Goal: Task Accomplishment & Management: Use online tool/utility

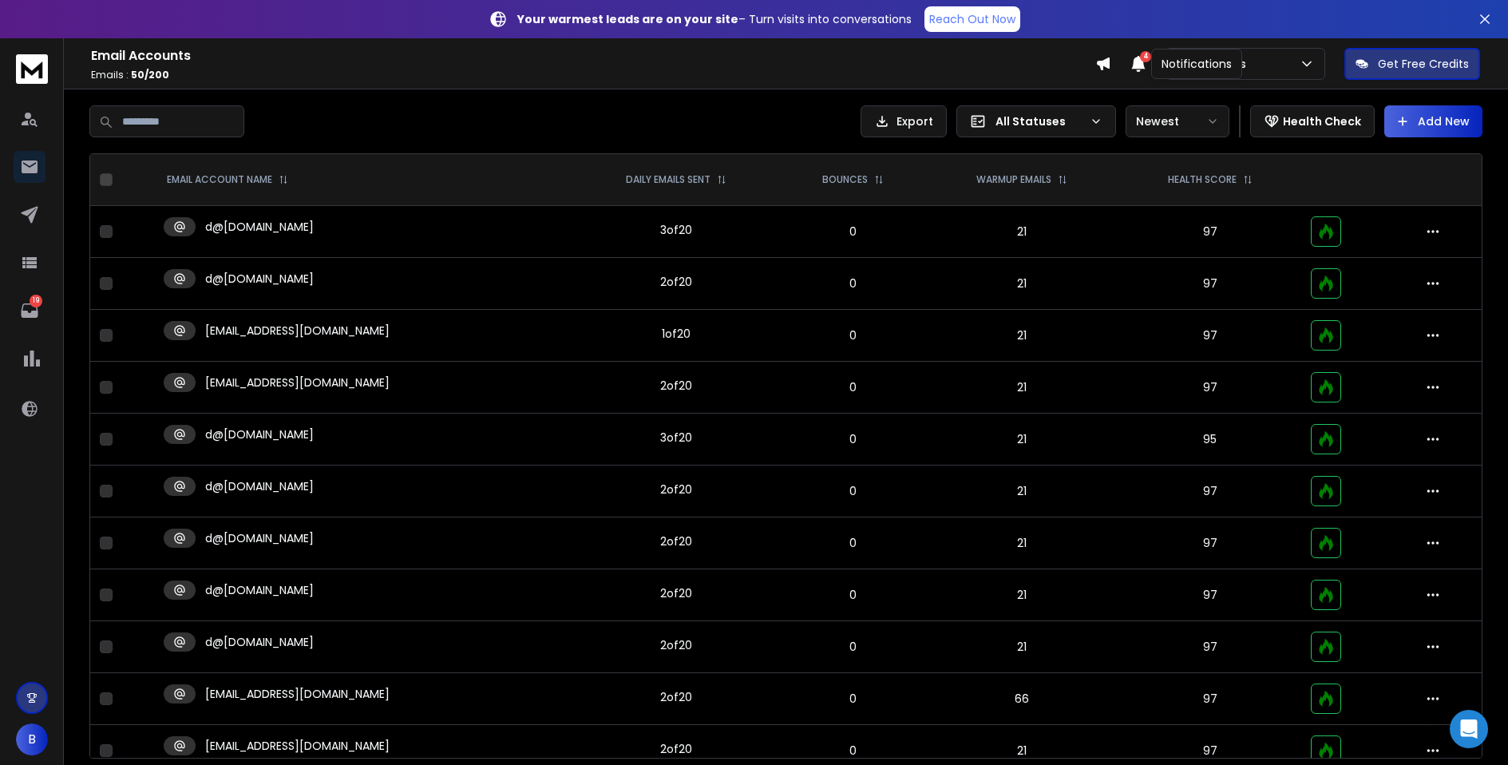
click at [1137, 66] on icon at bounding box center [1138, 63] width 14 height 16
click at [23, 315] on icon at bounding box center [29, 310] width 17 height 14
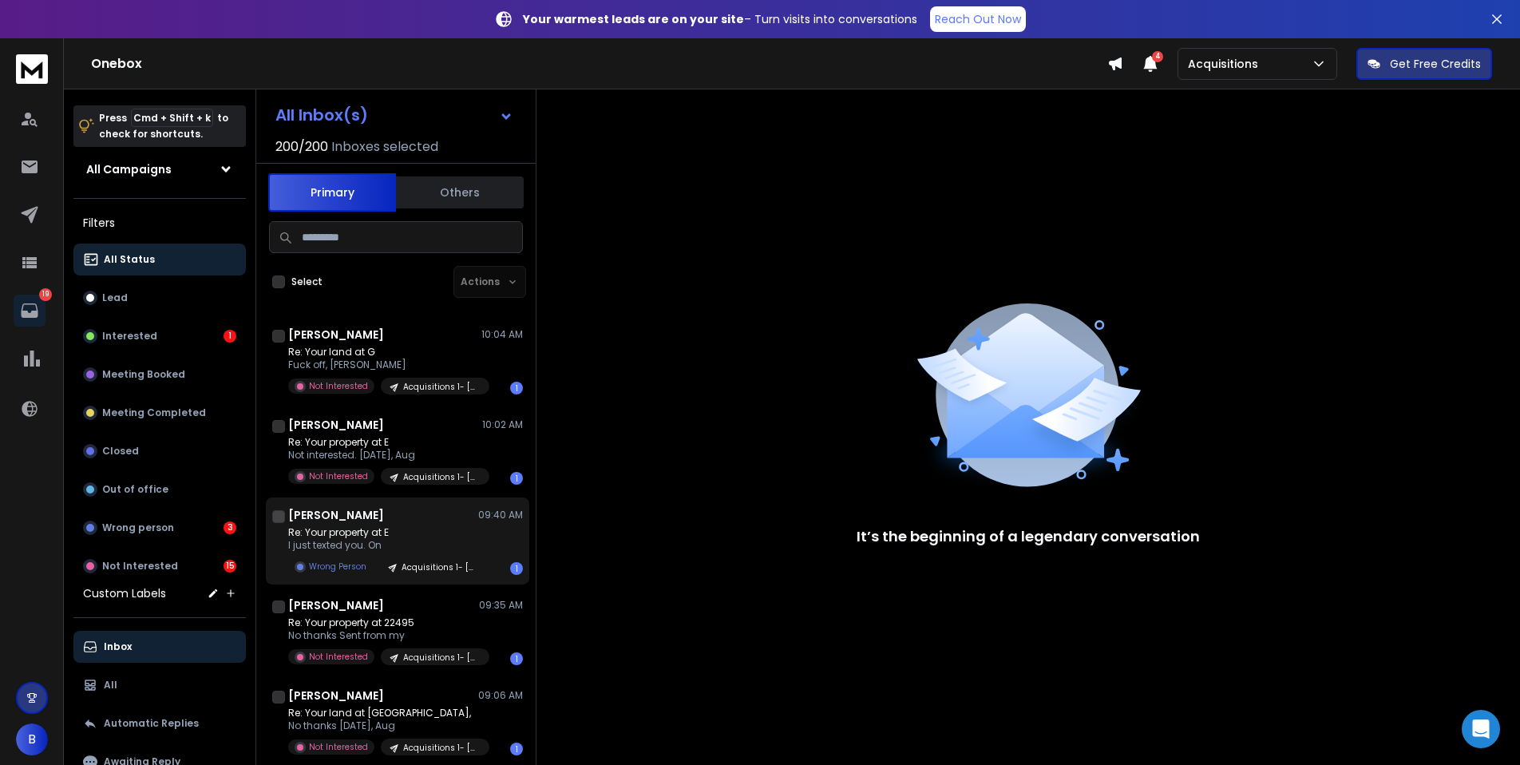
click at [418, 532] on p "Re: Your property at E" at bounding box center [384, 532] width 192 height 13
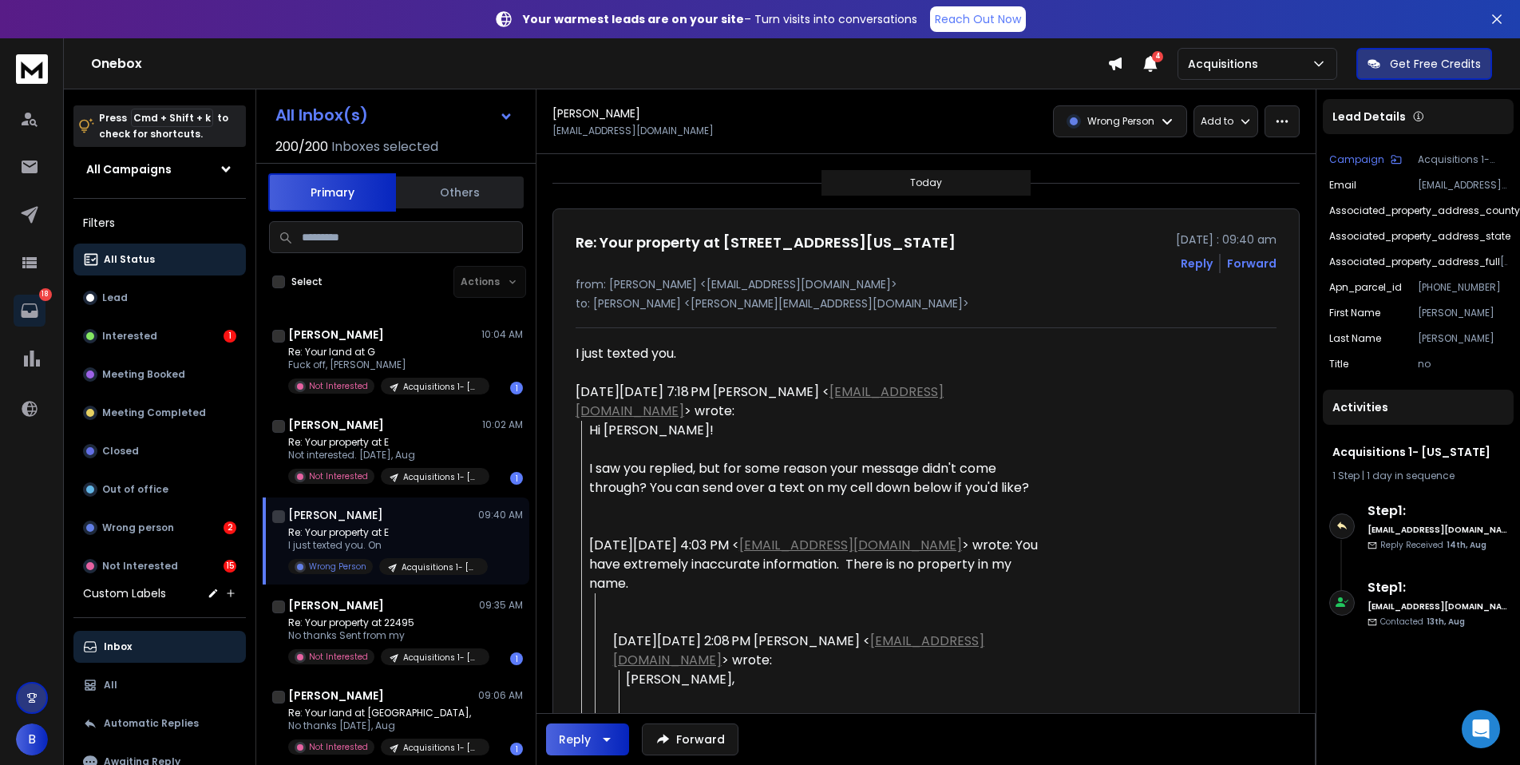
click at [1280, 126] on icon "button" at bounding box center [1282, 121] width 14 height 14
click at [914, 353] on div "I just texted you." at bounding box center [808, 353] width 466 height 19
click at [1149, 121] on p "Wrong Person" at bounding box center [1120, 121] width 67 height 13
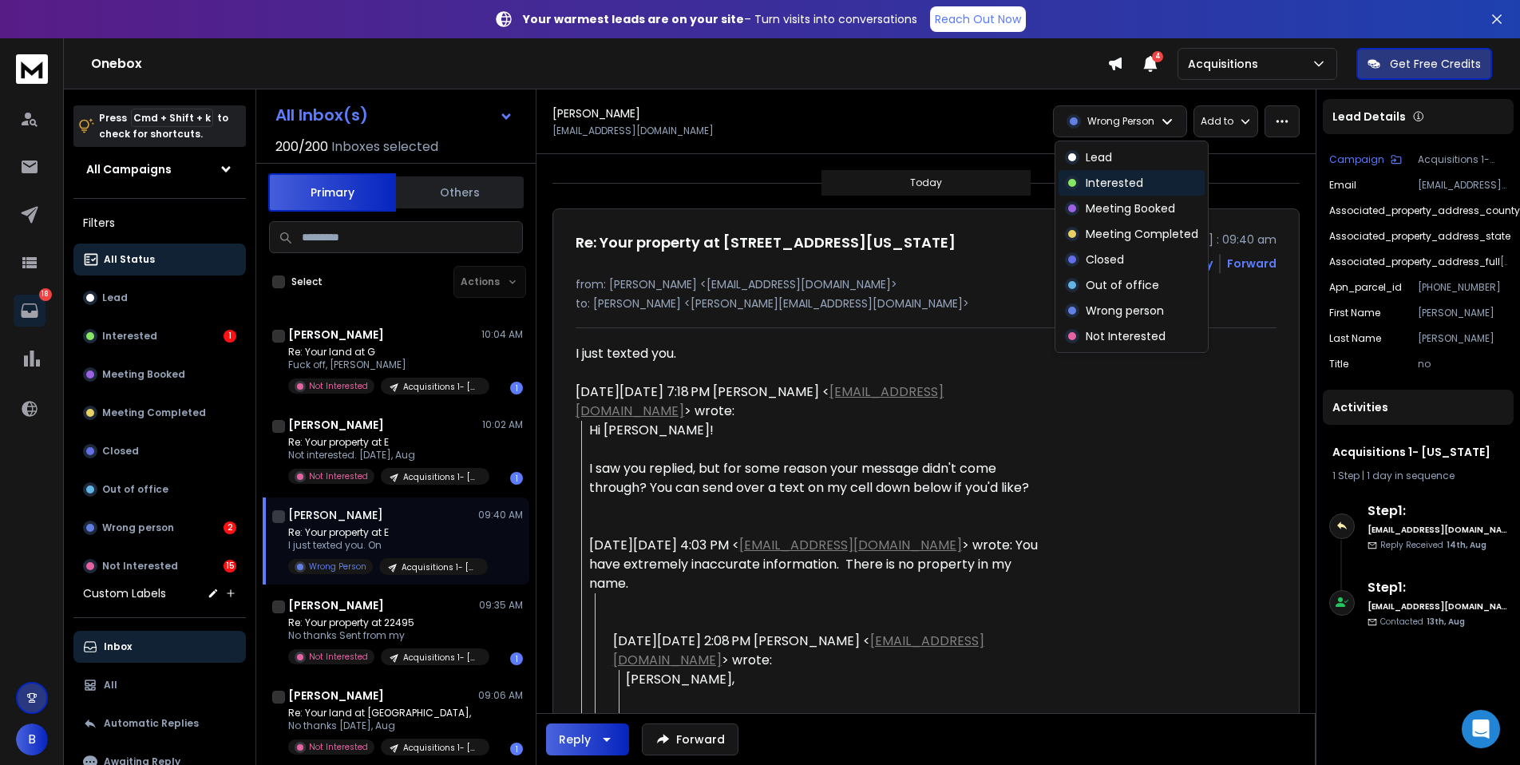
click at [1139, 178] on p "Interested" at bounding box center [1114, 183] width 57 height 16
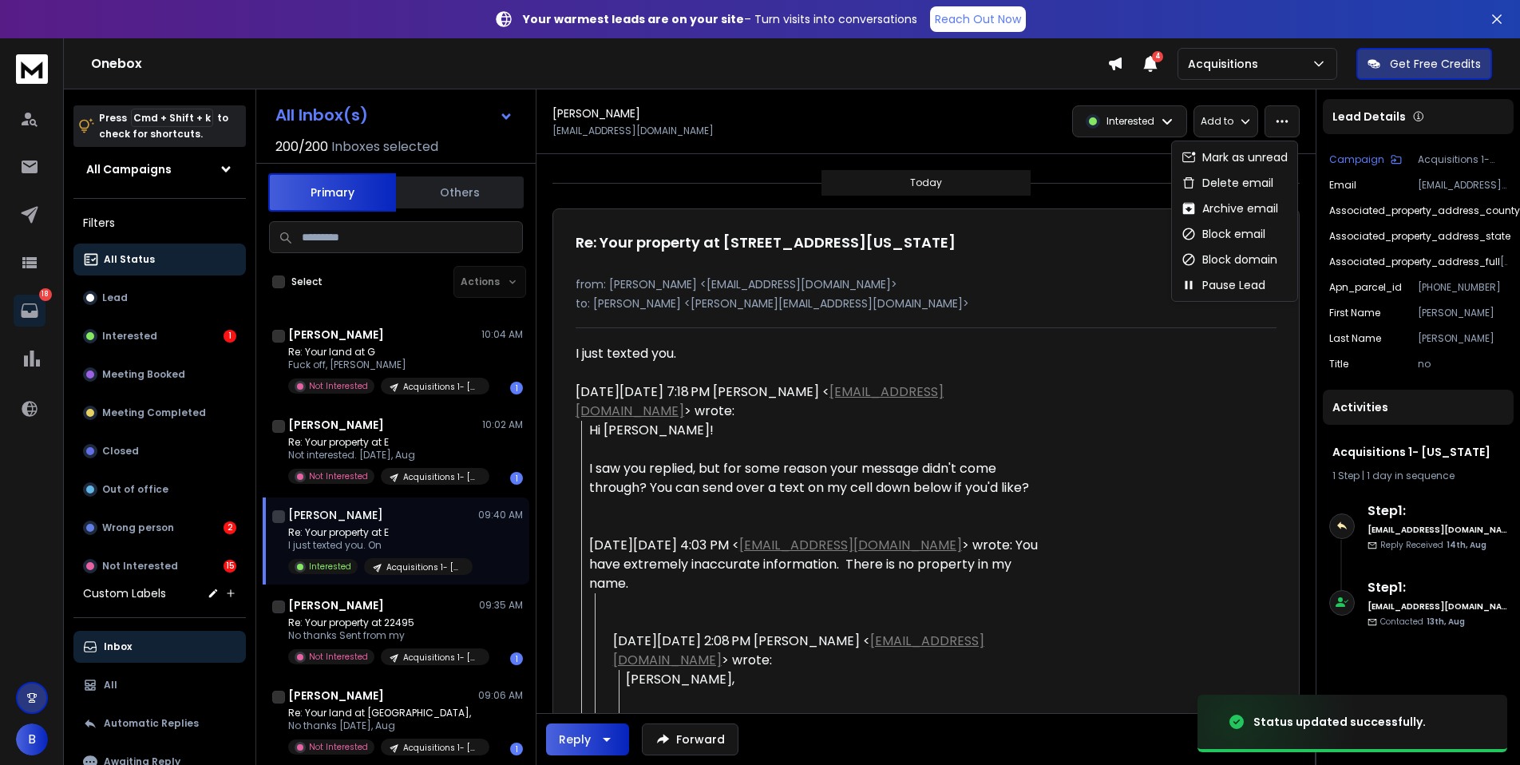
click at [1280, 120] on icon "button" at bounding box center [1282, 121] width 14 height 14
click at [1273, 150] on div "Mark as unread" at bounding box center [1234, 157] width 106 height 16
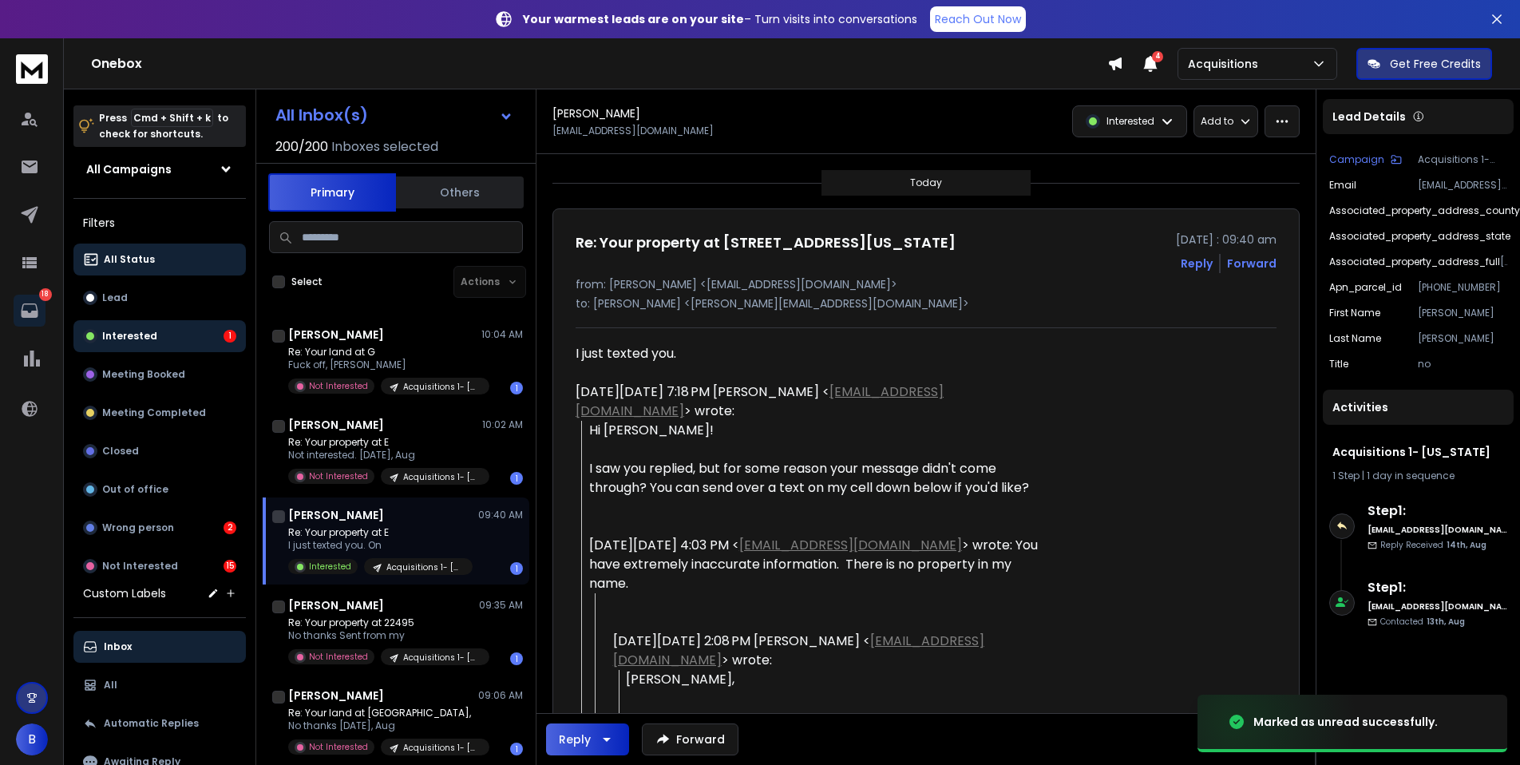
click at [192, 329] on button "Interested 1" at bounding box center [159, 336] width 172 height 32
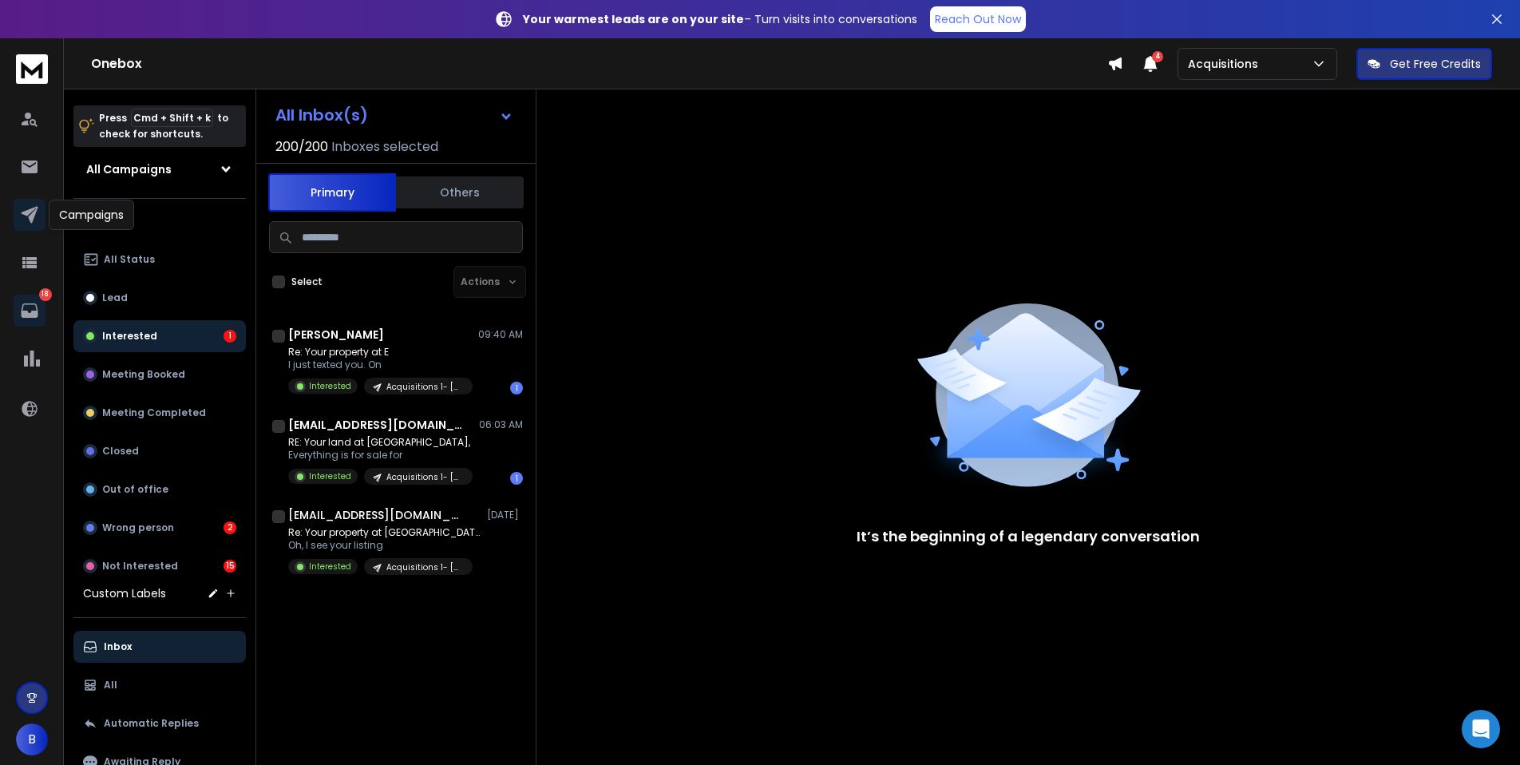
click at [29, 217] on icon at bounding box center [29, 214] width 17 height 17
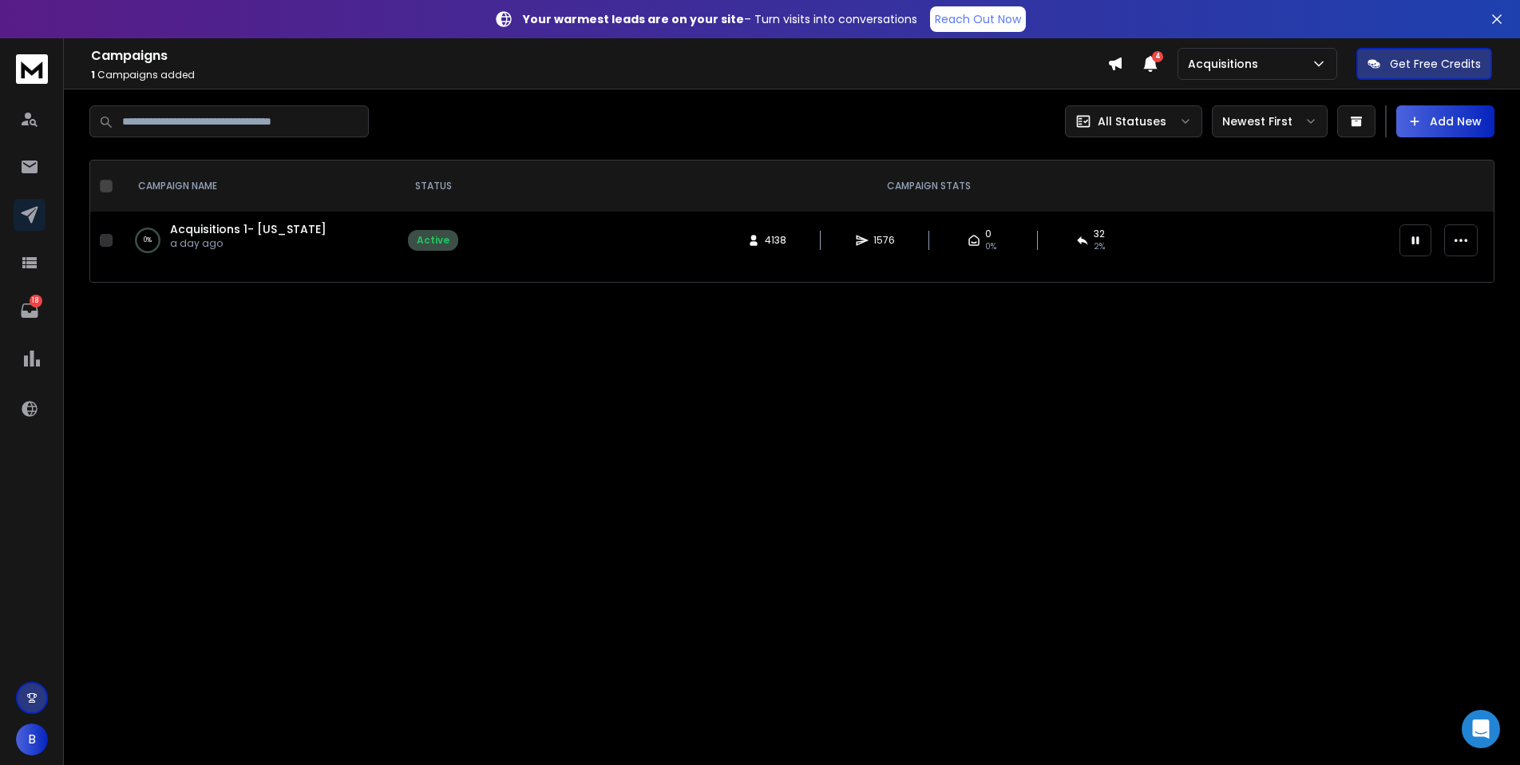
click at [567, 239] on div "4138 1576 0 0% 32 2 %" at bounding box center [928, 240] width 903 height 26
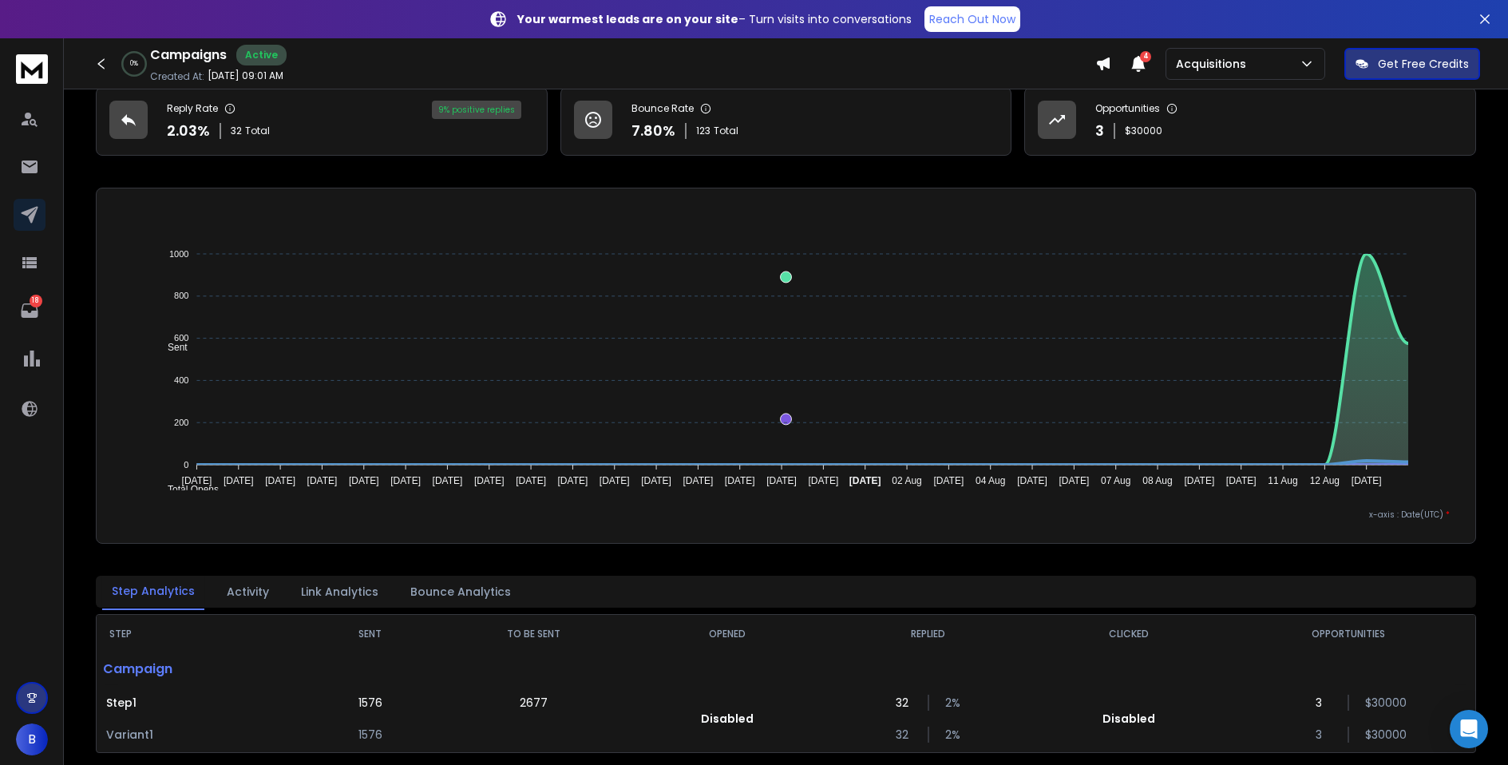
scroll to position [271, 0]
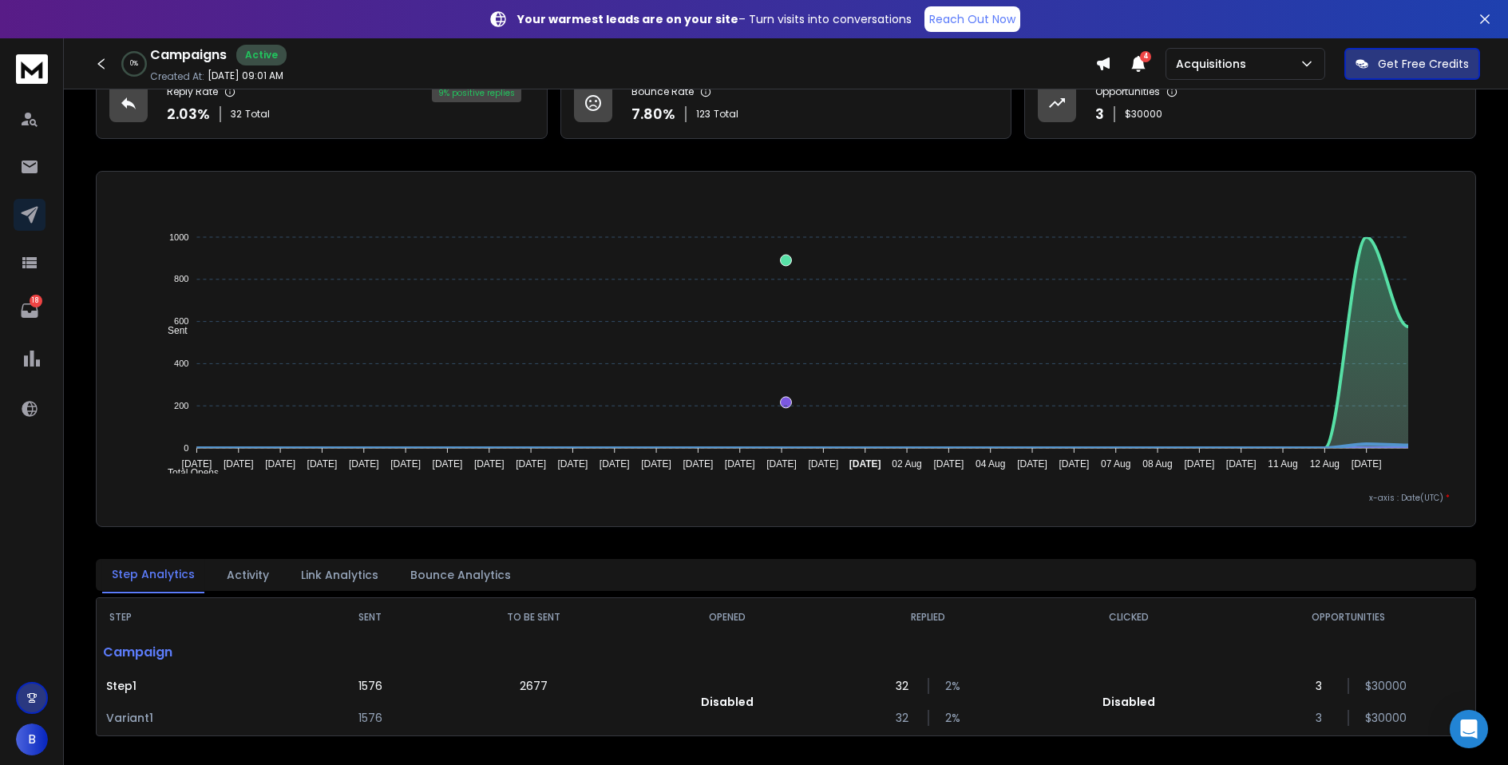
click at [864, 535] on div "Leads Contacted 1576 Open Rate Disabled Know More Click Rate Disabled Know More…" at bounding box center [786, 365] width 1380 height 753
click at [773, 528] on div "Leads Contacted 1576 Open Rate Disabled Know More Click Rate Disabled Know More…" at bounding box center [786, 365] width 1380 height 753
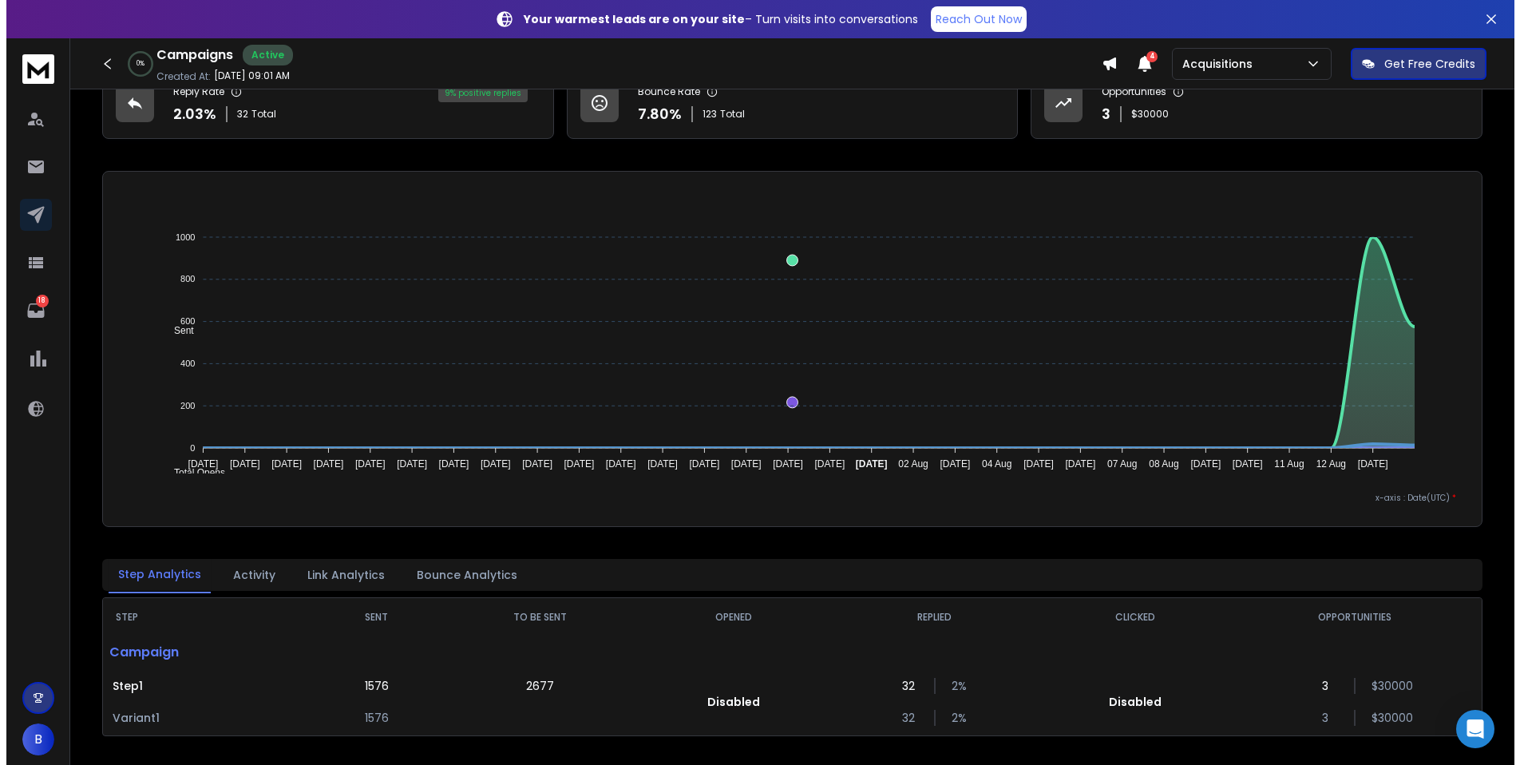
scroll to position [0, 0]
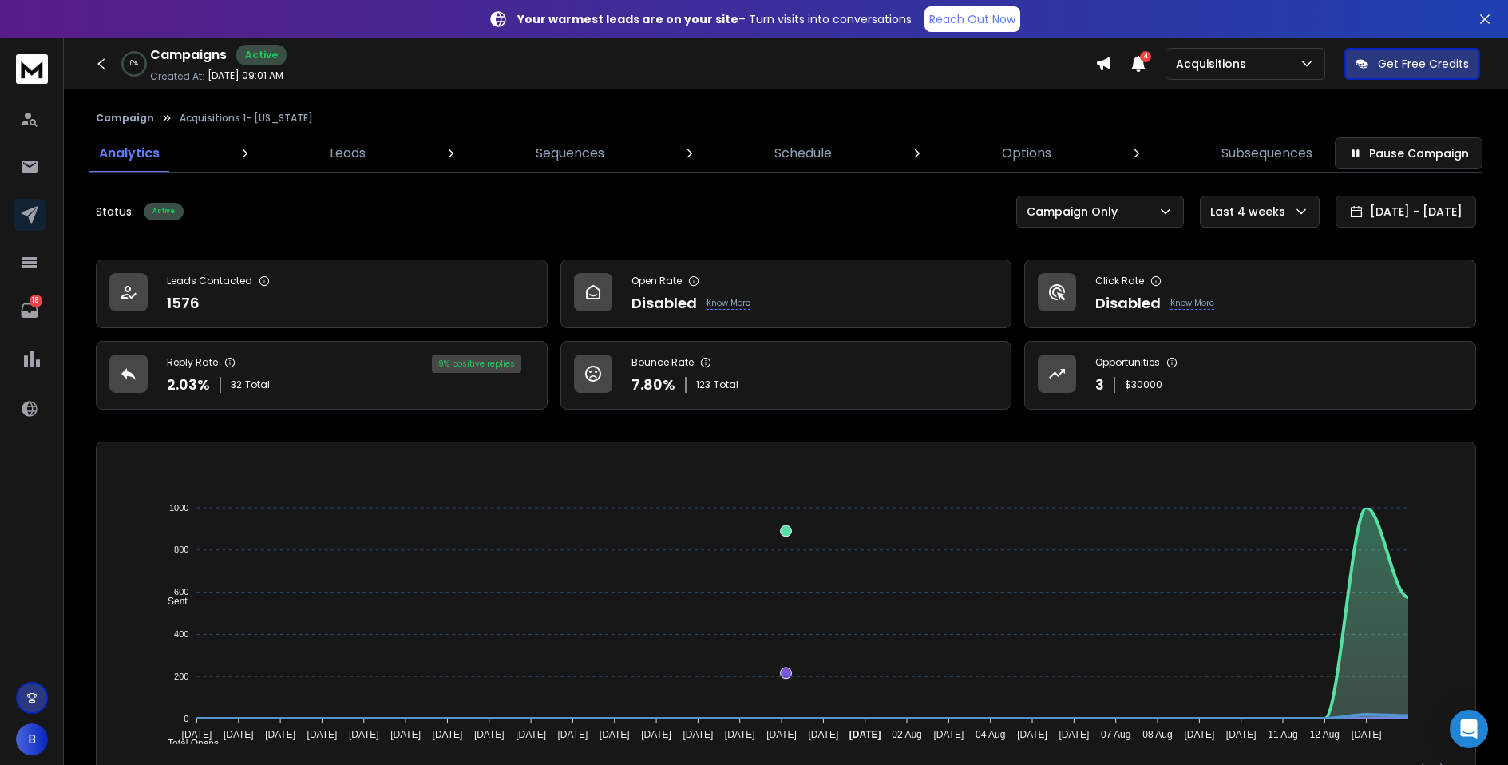
click at [856, 46] on div "0 % Campaigns Active Created At: [DATE] 09:01 AM 4 Acquisitions Get Free Credits" at bounding box center [754, 63] width 1508 height 51
click at [432, 53] on div "0 % Campaigns Active Created At: [DATE] 09:01 AM 4 Acquisitions Get Free Credits" at bounding box center [754, 63] width 1508 height 51
click at [1064, 56] on div "0 % Campaigns Active Created At: [DATE] 09:01 AM 4 Acquisitions Get Free Credits" at bounding box center [754, 63] width 1508 height 51
click at [741, 64] on div "0 % Campaigns Active Created At: [DATE] 09:01 AM 4 Acquisitions Get Free Credits" at bounding box center [754, 63] width 1508 height 51
click at [758, 57] on div "0 % Campaigns Active Created At: [DATE] 09:01 AM 4 Acquisitions Get Free Credits" at bounding box center [754, 63] width 1508 height 51
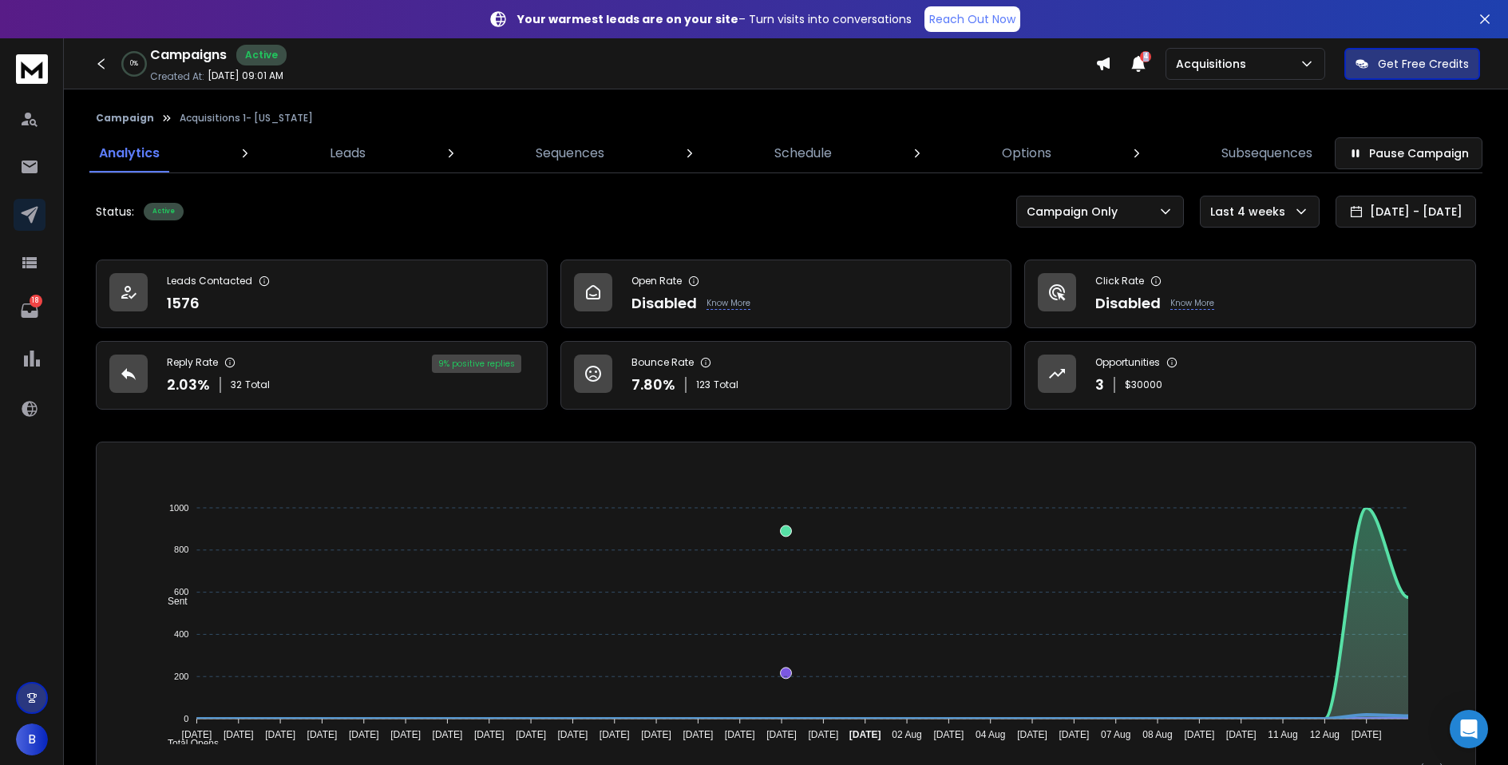
click at [758, 57] on div "0 % Campaigns Active Created At: [DATE] 09:01 AM 4 Acquisitions Get Free Credits" at bounding box center [754, 63] width 1508 height 51
click at [26, 314] on icon at bounding box center [29, 310] width 17 height 14
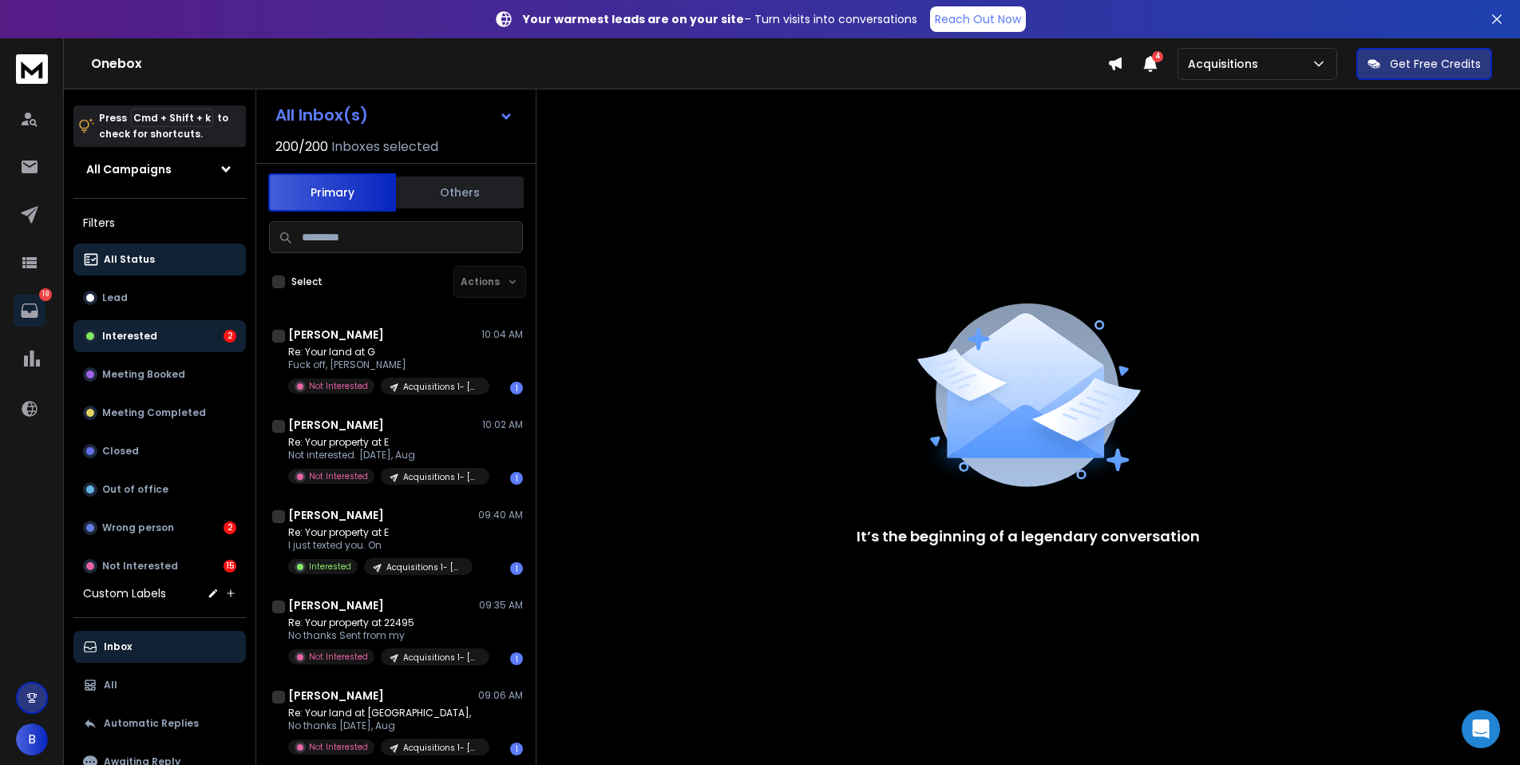
click at [147, 338] on p "Interested" at bounding box center [129, 336] width 55 height 13
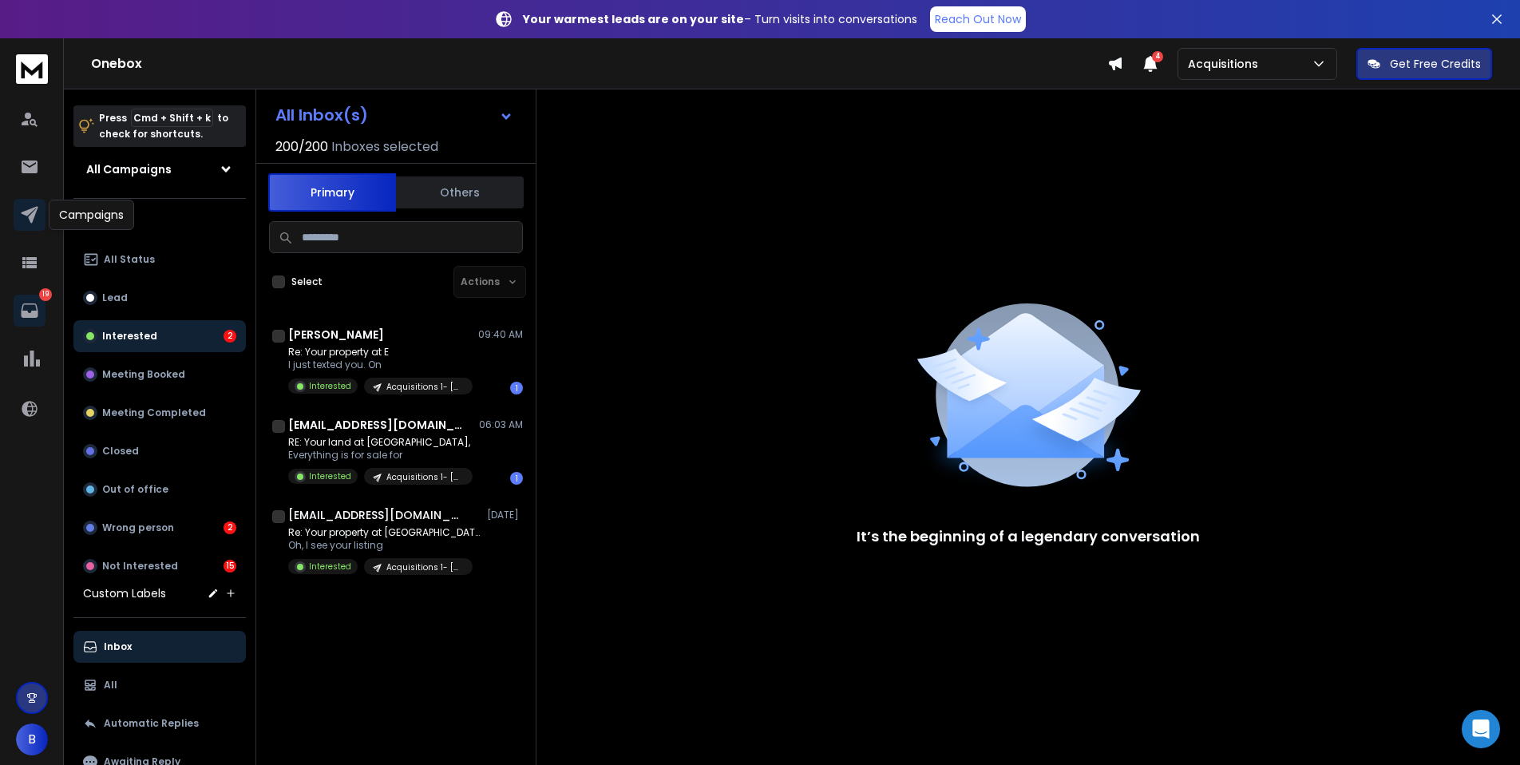
click at [30, 219] on icon at bounding box center [29, 214] width 17 height 17
